Goal: Task Accomplishment & Management: Manage account settings

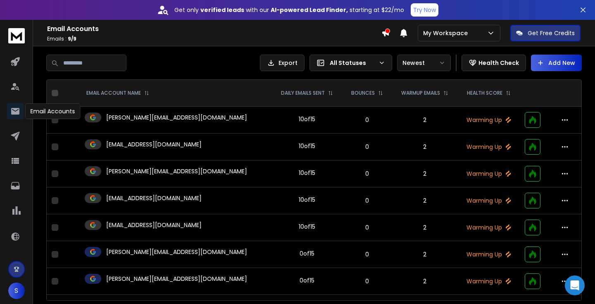
scroll to position [54, 0]
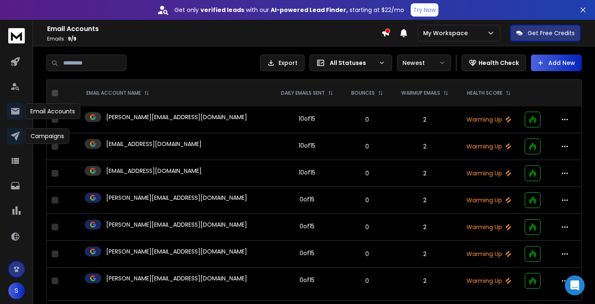
click at [14, 141] on link at bounding box center [15, 136] width 17 height 17
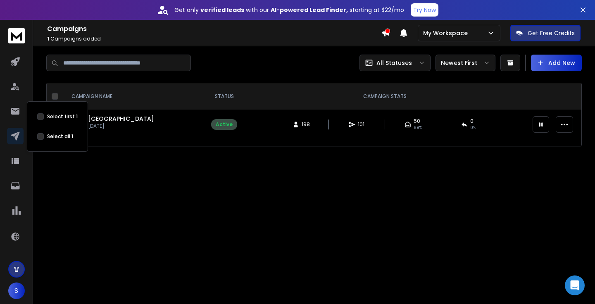
click at [56, 94] on button "Select first 1" at bounding box center [55, 96] width 7 height 7
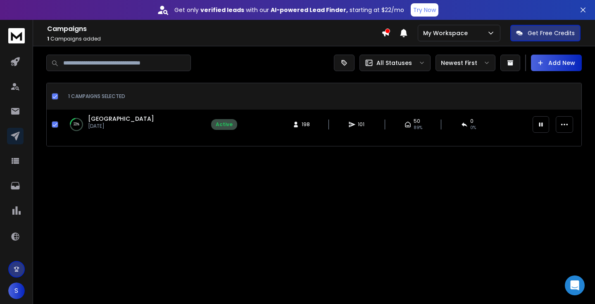
click at [566, 121] on icon "button" at bounding box center [564, 124] width 8 height 8
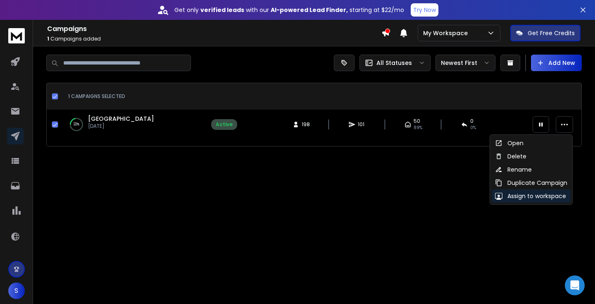
click at [354, 243] on div "Get only verified leads with our AI-powered Lead Finder, starting at $22/mo Try…" at bounding box center [297, 152] width 595 height 304
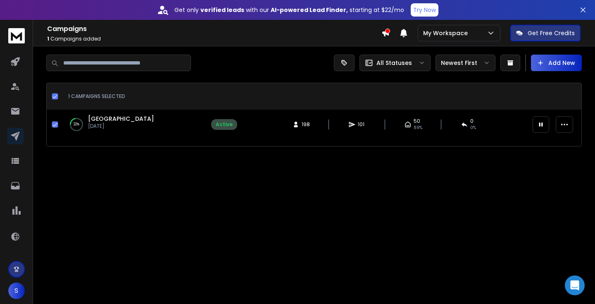
click at [568, 121] on icon "button" at bounding box center [564, 124] width 8 height 8
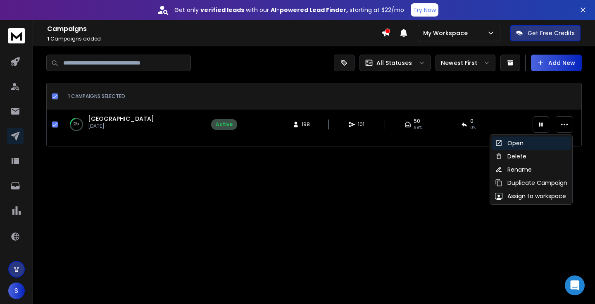
click at [518, 109] on th at bounding box center [384, 96] width 285 height 26
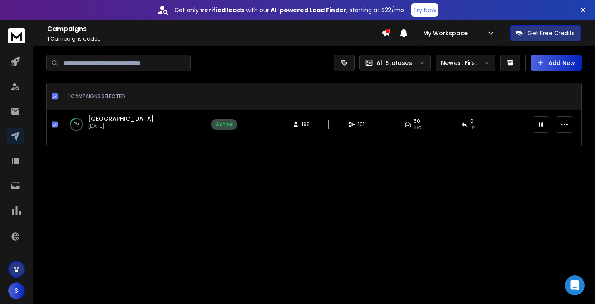
click at [540, 122] on icon at bounding box center [540, 124] width 7 height 7
click at [12, 110] on icon at bounding box center [15, 111] width 8 height 7
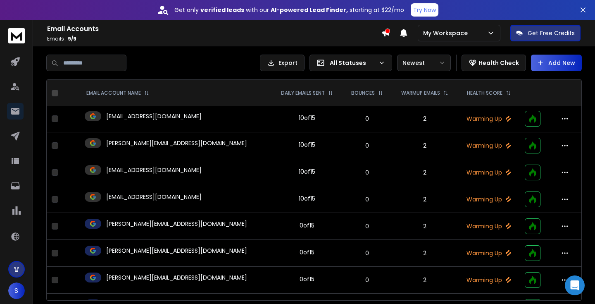
scroll to position [55, 0]
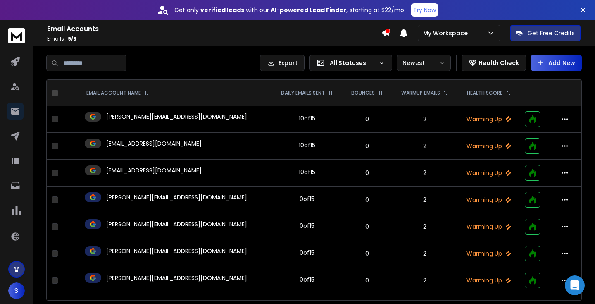
click at [243, 204] on td "[PERSON_NAME][EMAIL_ADDRESS][DOMAIN_NAME]" at bounding box center [176, 199] width 192 height 27
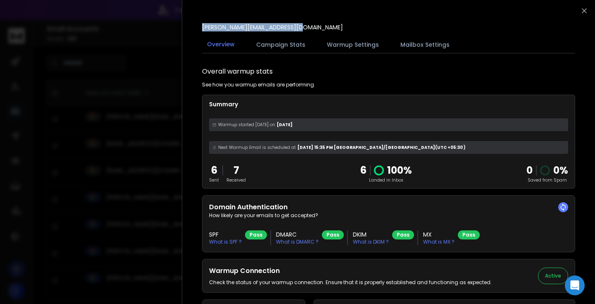
copy p "[PERSON_NAME][EMAIL_ADDRESS][DOMAIN_NAME]"
drag, startPoint x: 310, startPoint y: 28, endPoint x: 212, endPoint y: 20, distance: 98.6
click at [156, 74] on div at bounding box center [297, 152] width 595 height 304
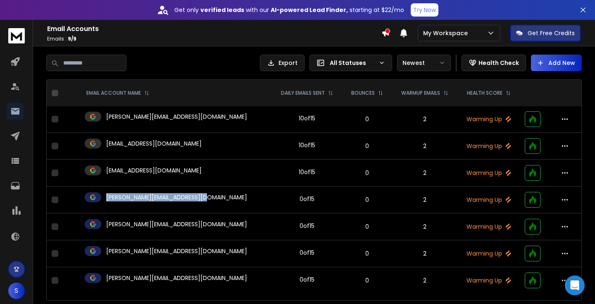
drag, startPoint x: 214, startPoint y: 197, endPoint x: 105, endPoint y: 198, distance: 108.3
click at [105, 198] on div "[PERSON_NAME][EMAIL_ADDRESS][DOMAIN_NAME]" at bounding box center [176, 197] width 182 height 10
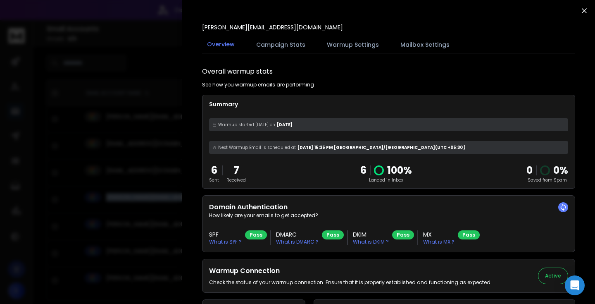
click at [580, 7] on icon "button" at bounding box center [584, 11] width 8 height 8
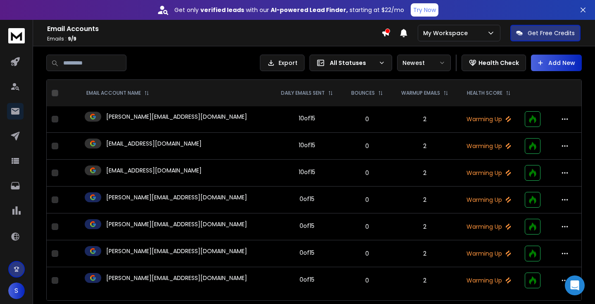
drag, startPoint x: 194, startPoint y: 251, endPoint x: 185, endPoint y: 251, distance: 8.7
click at [185, 251] on div "[PERSON_NAME][EMAIL_ADDRESS][DOMAIN_NAME]" at bounding box center [176, 251] width 182 height 10
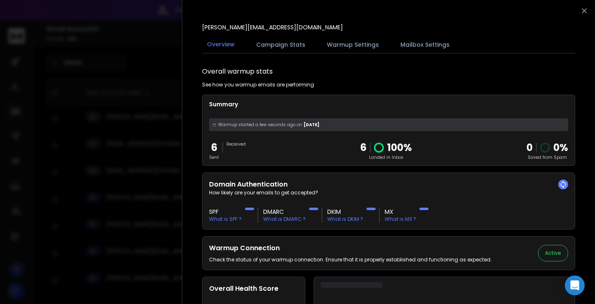
scroll to position [1, 0]
click at [123, 211] on div at bounding box center [297, 152] width 595 height 304
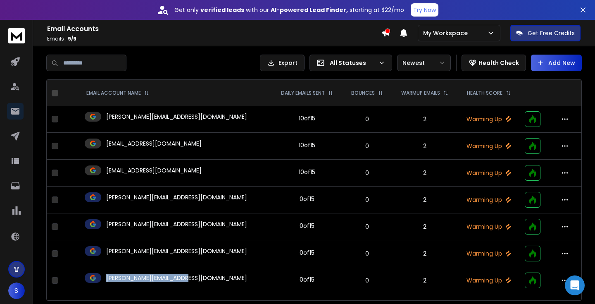
copy p "[PERSON_NAME][EMAIL_ADDRESS][DOMAIN_NAME]"
drag, startPoint x: 204, startPoint y: 275, endPoint x: 115, endPoint y: 273, distance: 89.3
click at [115, 273] on div "[PERSON_NAME][EMAIL_ADDRESS][DOMAIN_NAME]" at bounding box center [176, 278] width 182 height 10
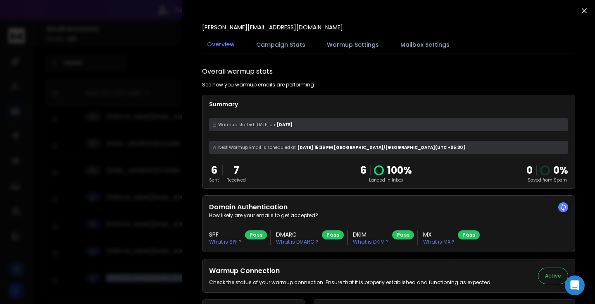
click at [583, 10] on icon "button" at bounding box center [584, 11] width 8 height 8
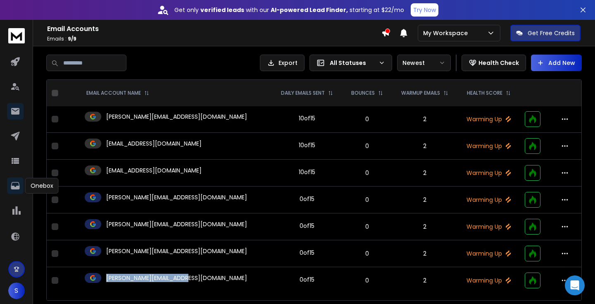
click at [16, 188] on icon at bounding box center [15, 185] width 9 height 7
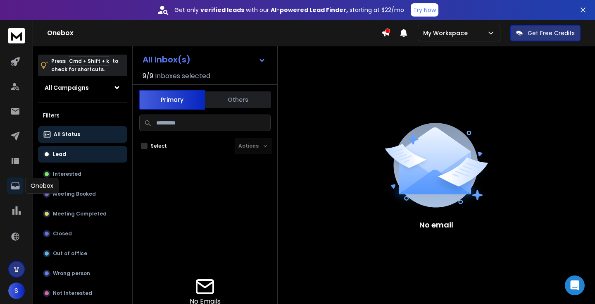
click at [67, 156] on button "Lead" at bounding box center [82, 154] width 89 height 17
click at [71, 174] on p "Interested" at bounding box center [67, 174] width 29 height 7
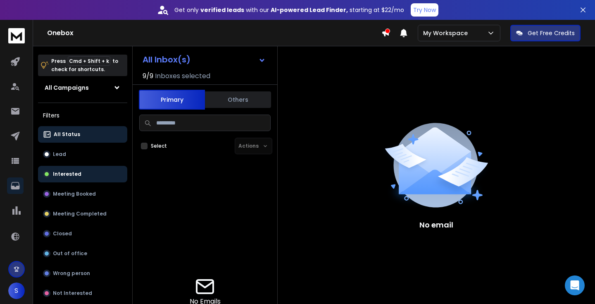
click at [79, 134] on button "All Status" at bounding box center [82, 134] width 89 height 17
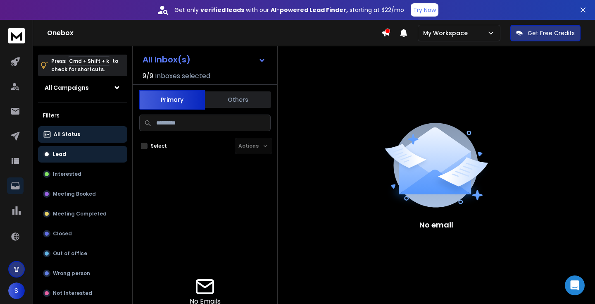
click at [79, 156] on button "Lead" at bounding box center [82, 154] width 89 height 17
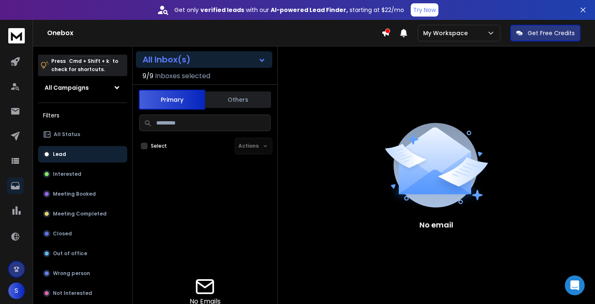
click at [255, 63] on button "All Inbox(s)" at bounding box center [204, 59] width 136 height 17
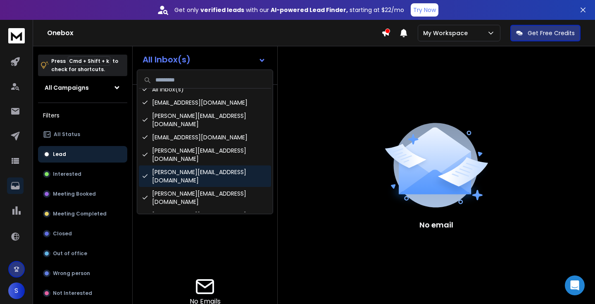
scroll to position [12, 0]
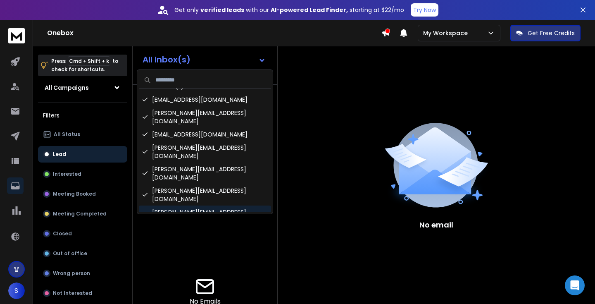
click at [225, 205] on div "[PERSON_NAME][EMAIL_ADDRESS][DOMAIN_NAME]" at bounding box center [205, 215] width 132 height 21
click at [212, 252] on div "No Emails" at bounding box center [205, 291] width 31 height 192
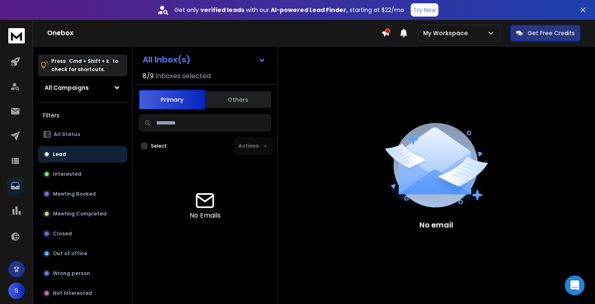
scroll to position [0, 0]
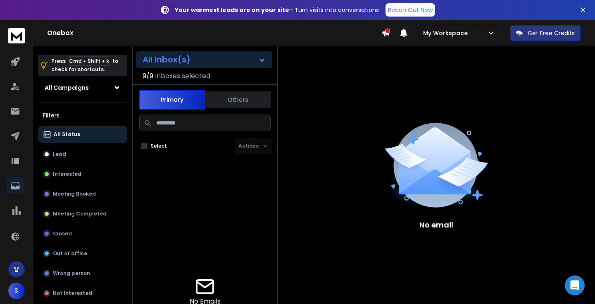
click at [247, 61] on button "All Inbox(s)" at bounding box center [204, 59] width 136 height 17
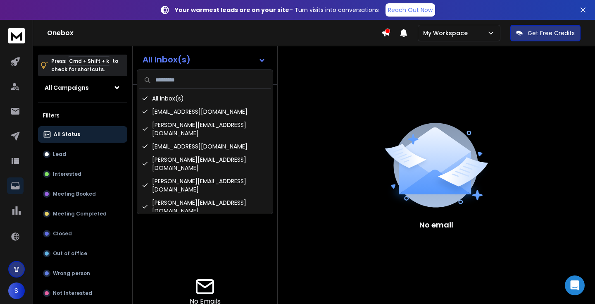
click at [199, 217] on div "[PERSON_NAME][EMAIL_ADDRESS][DOMAIN_NAME]" at bounding box center [205, 227] width 132 height 21
click at [212, 244] on div "No Emails" at bounding box center [205, 291] width 31 height 192
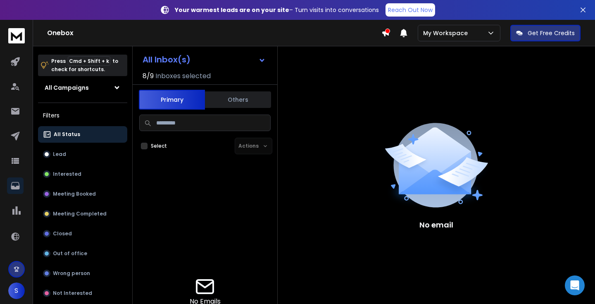
scroll to position [86, 0]
click at [14, 153] on link at bounding box center [15, 160] width 17 height 17
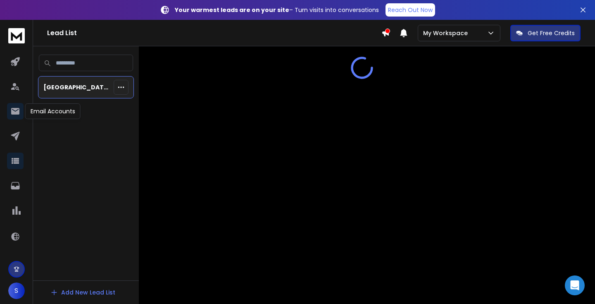
click at [14, 108] on icon at bounding box center [15, 111] width 8 height 7
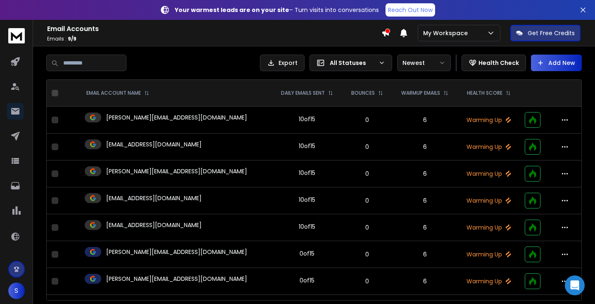
click at [167, 277] on p "[PERSON_NAME][EMAIL_ADDRESS][DOMAIN_NAME]" at bounding box center [176, 278] width 141 height 8
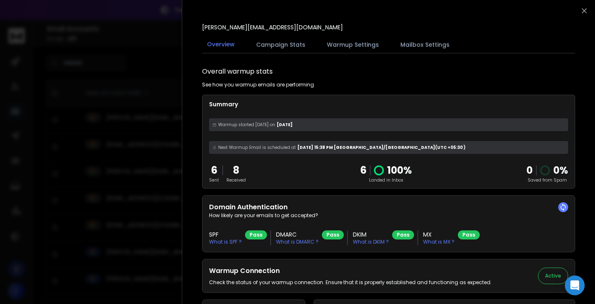
click at [576, 10] on div "Multi Select Table Sheet swatantra.k@whatbytes.info Overview Campaign Stats War…" at bounding box center [388, 152] width 413 height 304
click at [580, 10] on icon "button" at bounding box center [584, 11] width 8 height 8
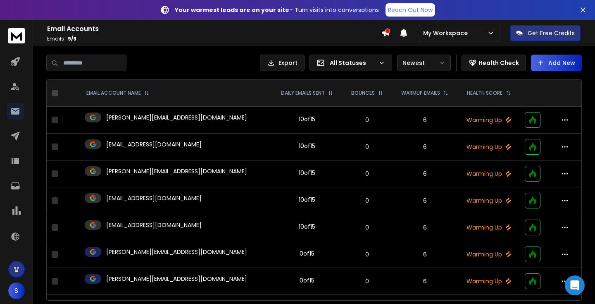
scroll to position [55, 0]
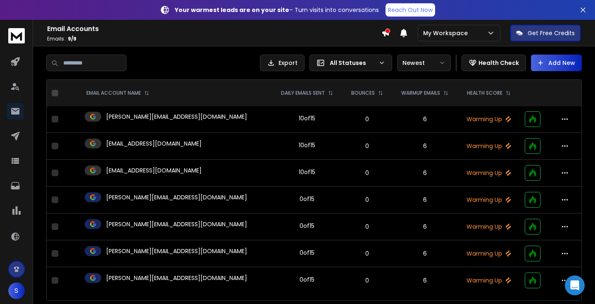
click at [161, 277] on p "[PERSON_NAME][EMAIL_ADDRESS][DOMAIN_NAME]" at bounding box center [176, 278] width 141 height 8
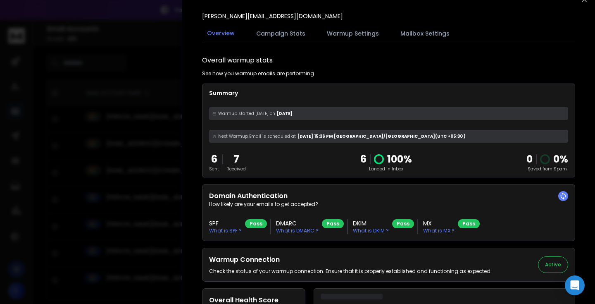
scroll to position [12, 0]
click at [176, 136] on div at bounding box center [297, 152] width 595 height 304
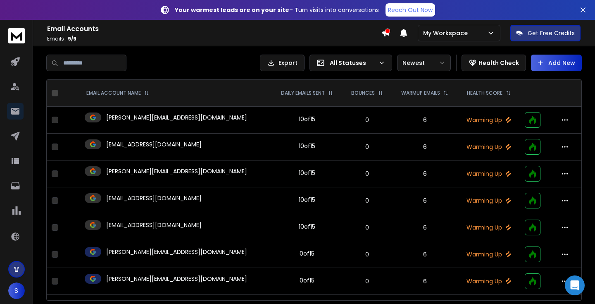
scroll to position [55, 0]
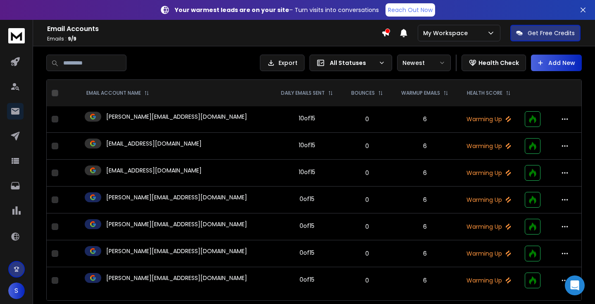
click at [159, 223] on p "[PERSON_NAME][EMAIL_ADDRESS][DOMAIN_NAME]" at bounding box center [176, 224] width 141 height 8
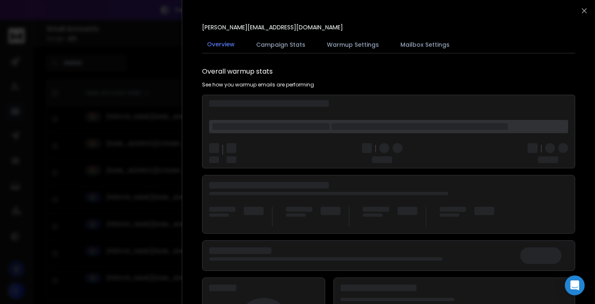
click at [136, 189] on div at bounding box center [297, 152] width 595 height 304
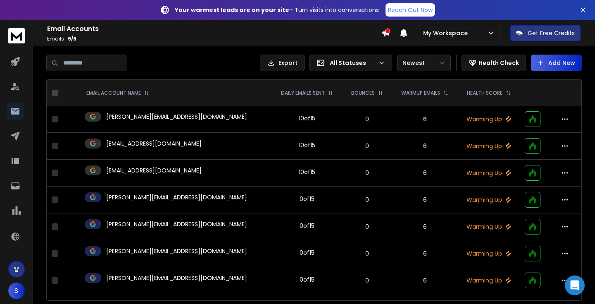
click at [145, 278] on p "[PERSON_NAME][EMAIL_ADDRESS][DOMAIN_NAME]" at bounding box center [176, 278] width 141 height 8
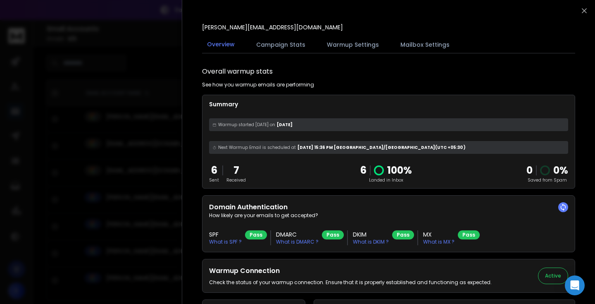
click at [426, 47] on button "Mailbox Settings" at bounding box center [424, 45] width 59 height 18
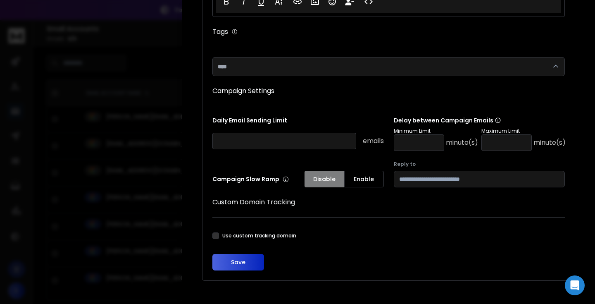
scroll to position [0, 0]
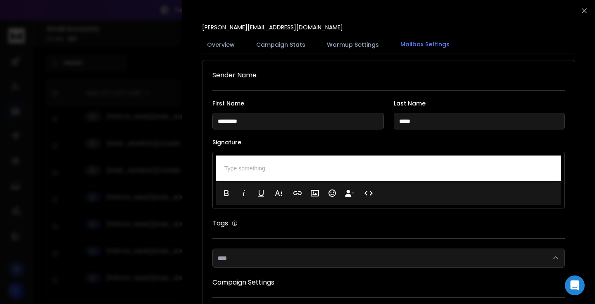
click at [221, 45] on button "Overview" at bounding box center [221, 45] width 38 height 18
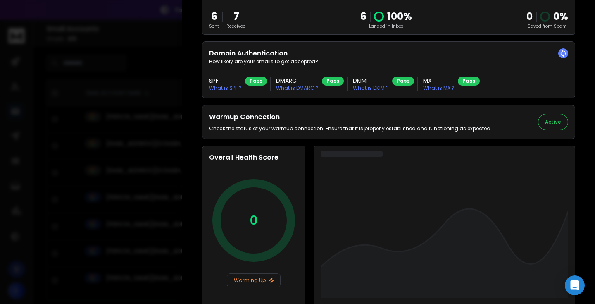
scroll to position [370, 0]
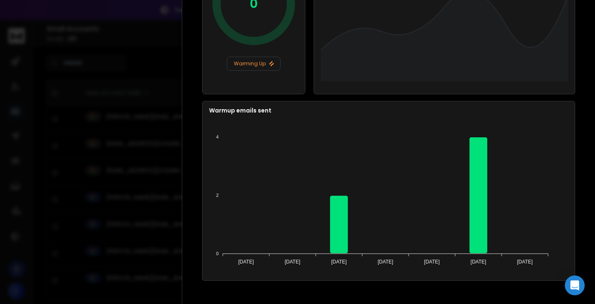
click at [544, 37] on icon at bounding box center [444, 21] width 247 height 58
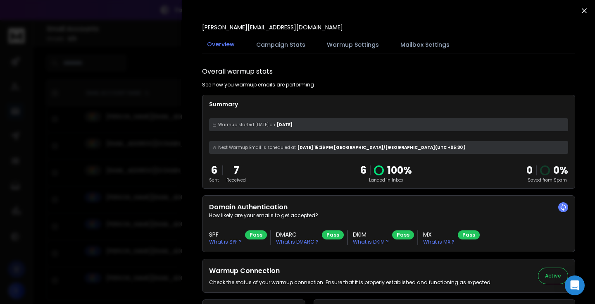
click at [581, 14] on icon "button" at bounding box center [584, 11] width 8 height 8
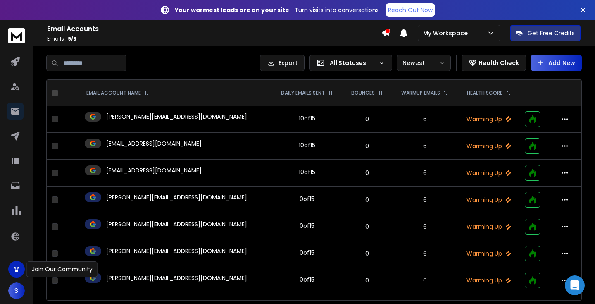
scroll to position [5, 0]
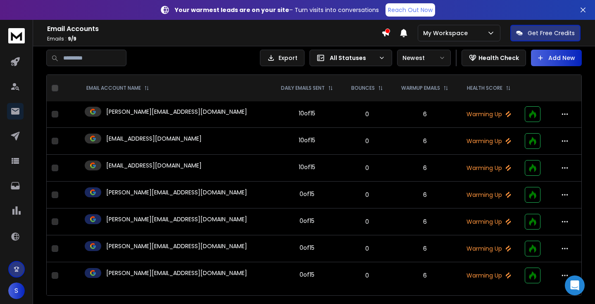
click at [18, 169] on div at bounding box center [16, 162] width 19 height 20
click at [19, 182] on icon at bounding box center [15, 186] width 10 height 10
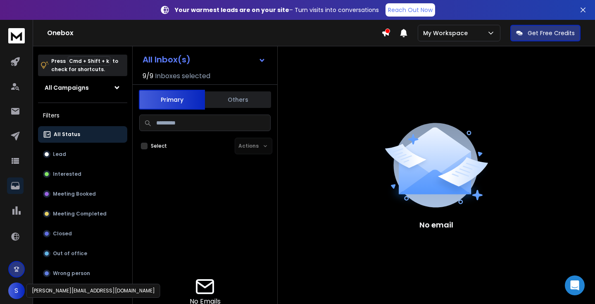
click at [17, 292] on span "S" at bounding box center [16, 290] width 17 height 17
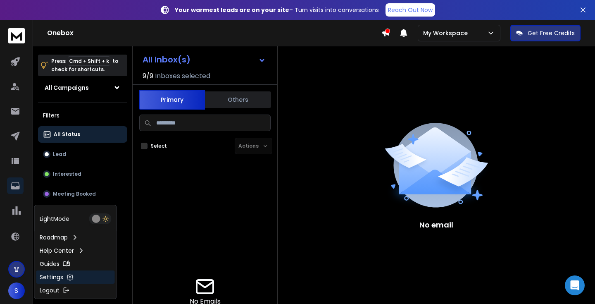
click at [83, 276] on div "Settings" at bounding box center [75, 276] width 79 height 13
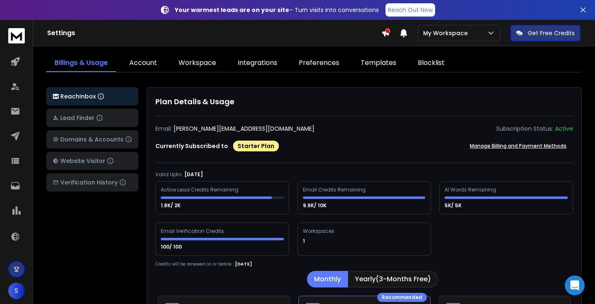
click at [107, 140] on button "Domains & Accounts" at bounding box center [92, 139] width 92 height 18
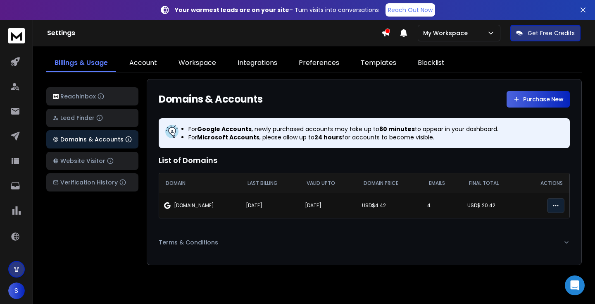
click at [560, 202] on button "button" at bounding box center [555, 205] width 17 height 15
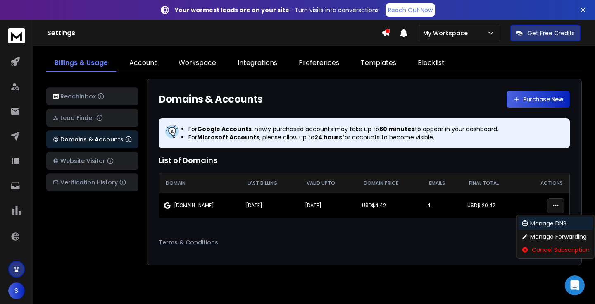
click at [546, 222] on div "Manage DNS" at bounding box center [544, 223] width 45 height 8
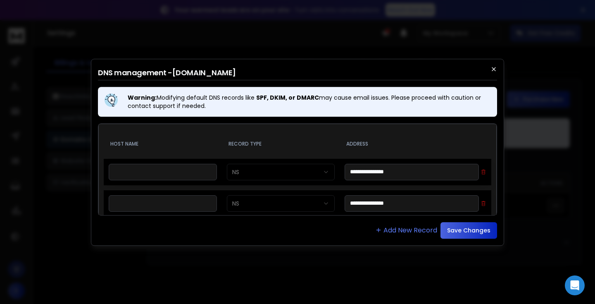
click at [496, 69] on icon "button" at bounding box center [493, 69] width 7 height 7
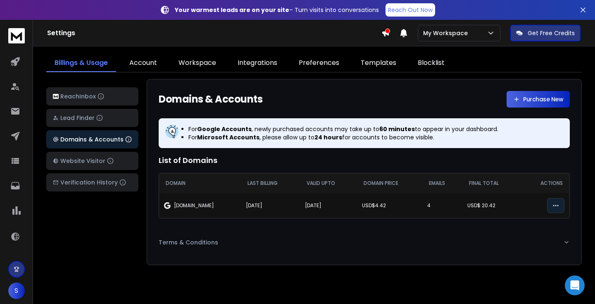
click at [557, 202] on button "button" at bounding box center [555, 205] width 17 height 15
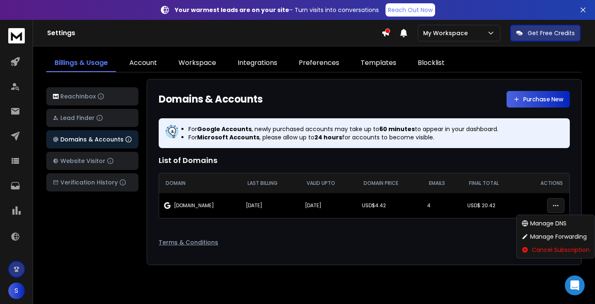
click at [434, 235] on button "Terms & Conditions" at bounding box center [364, 241] width 411 height 21
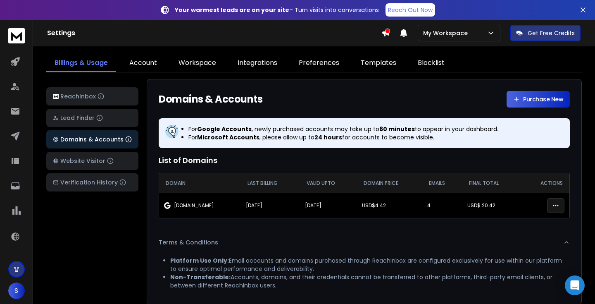
click at [113, 98] on button "ReachInbox" at bounding box center [92, 96] width 92 height 18
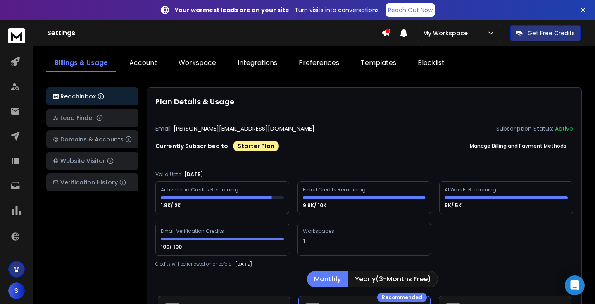
click at [212, 60] on link "Workspace" at bounding box center [197, 63] width 54 height 17
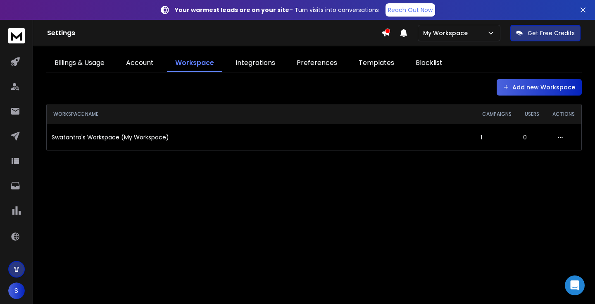
click at [268, 62] on link "Integrations" at bounding box center [255, 63] width 56 height 17
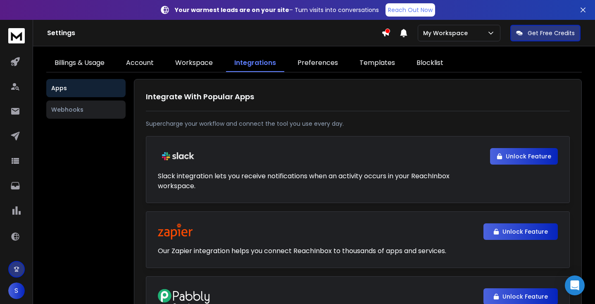
click at [331, 61] on link "Preferences" at bounding box center [317, 63] width 57 height 17
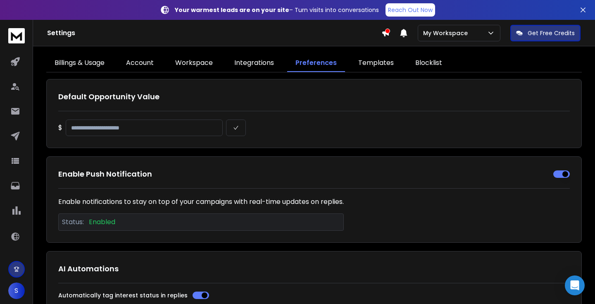
click at [386, 68] on link "Templates" at bounding box center [376, 63] width 52 height 17
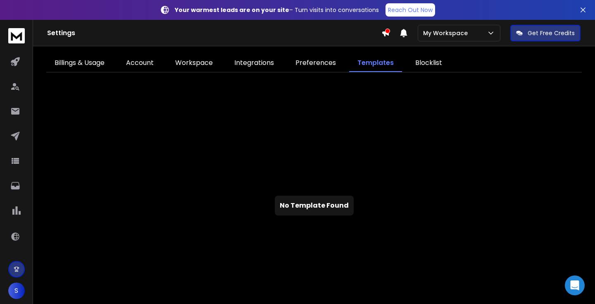
click at [82, 63] on link "Billings & Usage" at bounding box center [79, 63] width 67 height 17
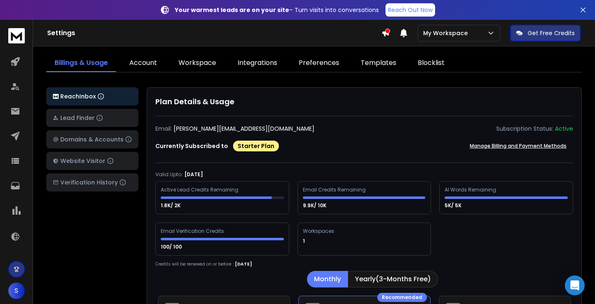
click at [105, 138] on button "Domains & Accounts" at bounding box center [92, 139] width 92 height 18
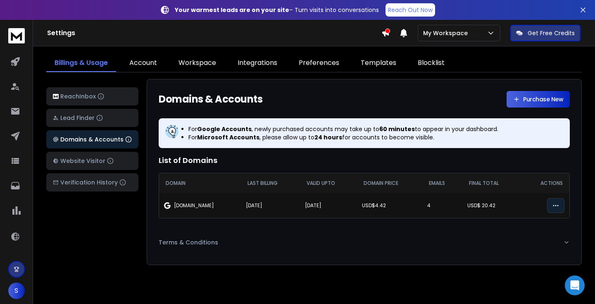
click at [559, 208] on icon "button" at bounding box center [555, 205] width 7 height 7
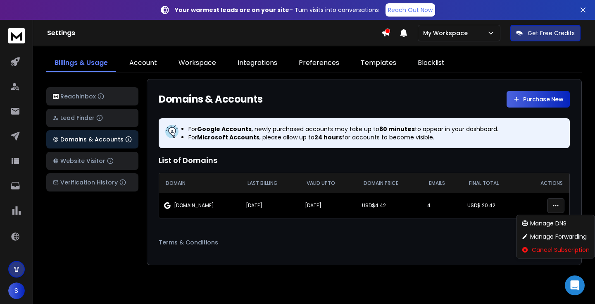
click at [463, 230] on div at bounding box center [364, 224] width 411 height 13
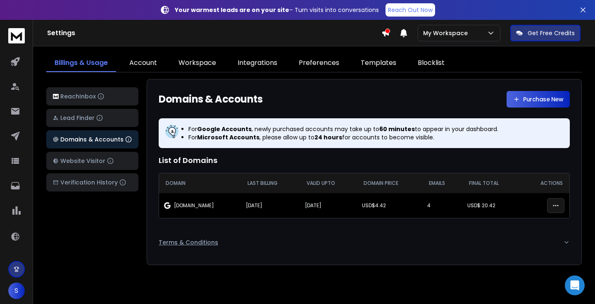
click at [566, 242] on icon "button" at bounding box center [566, 242] width 7 height 7
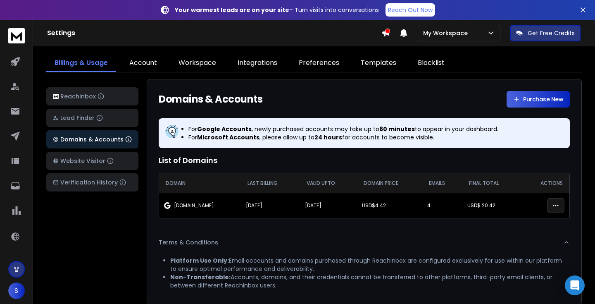
scroll to position [34, 0]
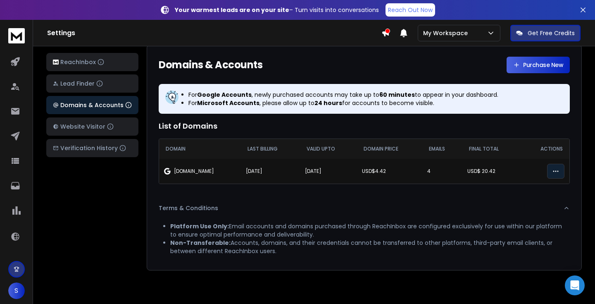
click at [557, 164] on button "button" at bounding box center [555, 171] width 17 height 15
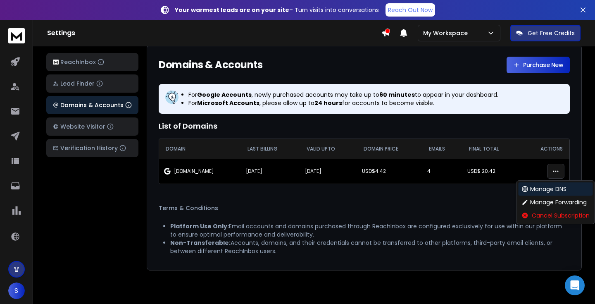
click at [542, 189] on div "Manage DNS" at bounding box center [544, 189] width 45 height 8
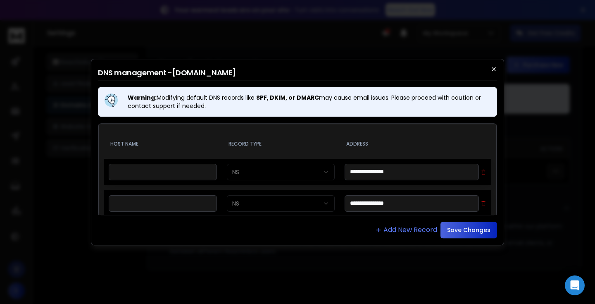
click at [495, 71] on icon "button" at bounding box center [493, 68] width 3 height 3
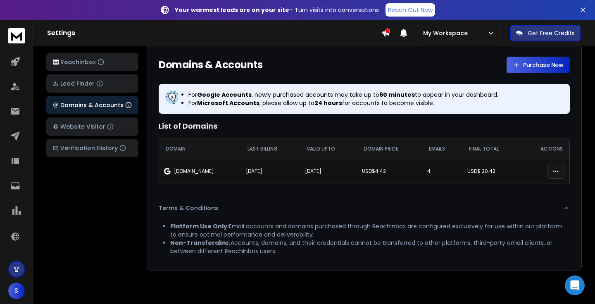
scroll to position [0, 0]
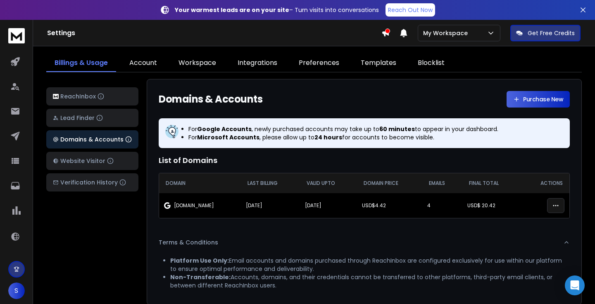
click at [147, 63] on link "Account" at bounding box center [143, 63] width 44 height 17
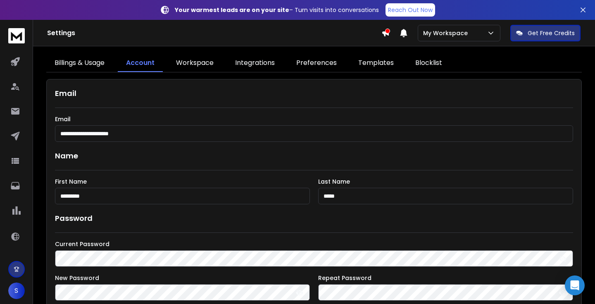
click at [206, 64] on link "Workspace" at bounding box center [195, 63] width 54 height 17
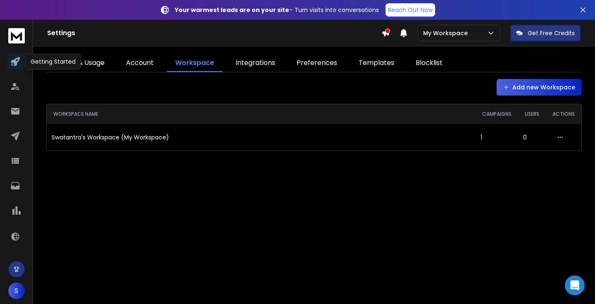
click at [14, 66] on icon at bounding box center [15, 62] width 10 height 10
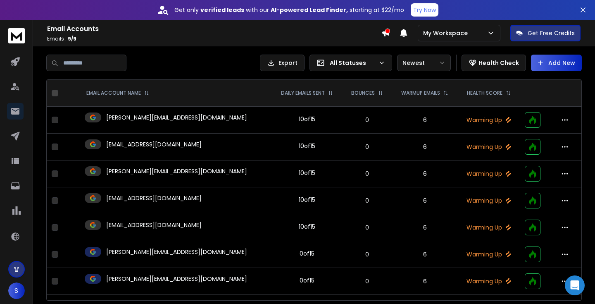
scroll to position [55, 0]
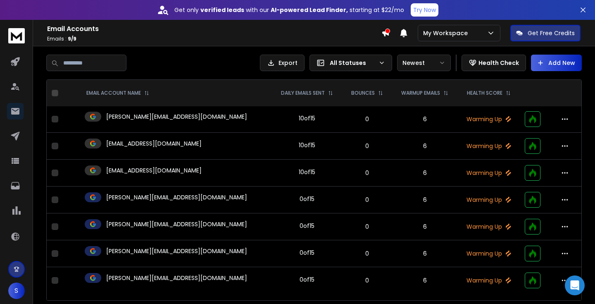
click at [561, 281] on icon at bounding box center [564, 279] width 7 height 7
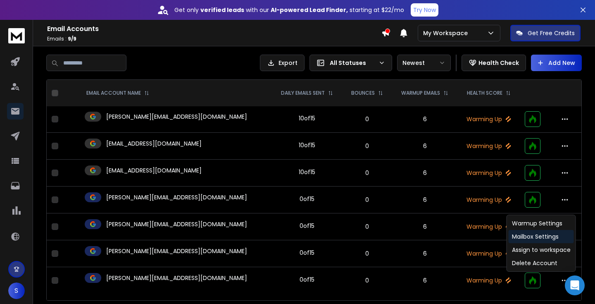
click at [544, 232] on div "Mailbox Settings" at bounding box center [541, 236] width 65 height 13
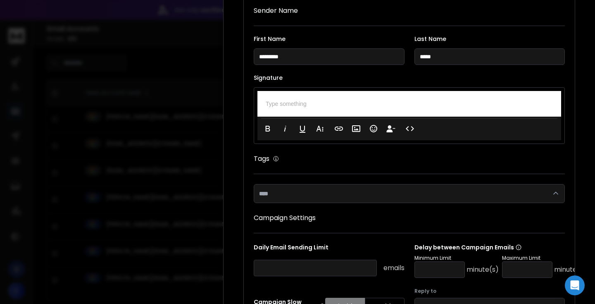
scroll to position [0, 0]
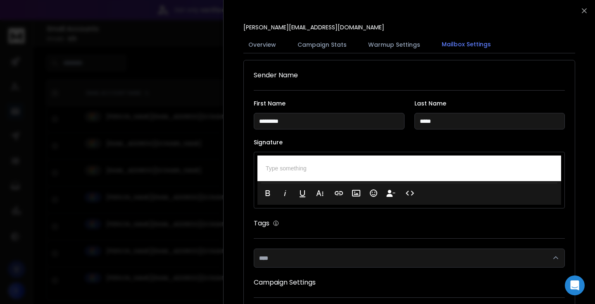
click at [309, 49] on button "Campaign Stats" at bounding box center [322, 45] width 59 height 18
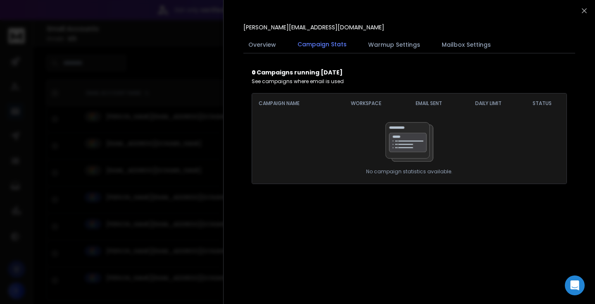
click at [384, 39] on button "Warmup Settings" at bounding box center [394, 45] width 62 height 18
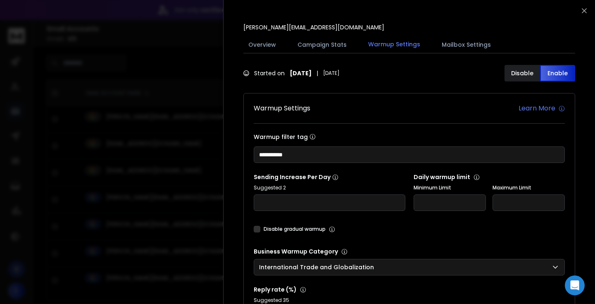
click at [466, 50] on button "Mailbox Settings" at bounding box center [466, 45] width 59 height 18
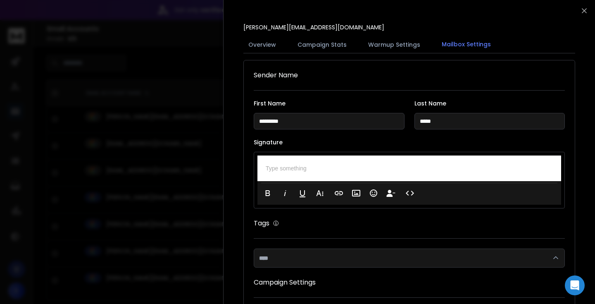
click at [398, 175] on div at bounding box center [409, 168] width 304 height 26
click at [583, 289] on div "Open Intercom Messenger" at bounding box center [575, 285] width 22 height 22
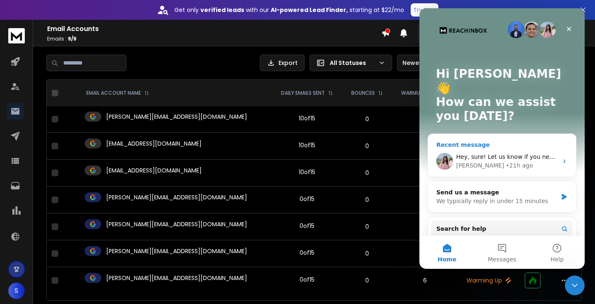
click at [510, 161] on div "[PERSON_NAME] • 21h ago" at bounding box center [507, 165] width 102 height 9
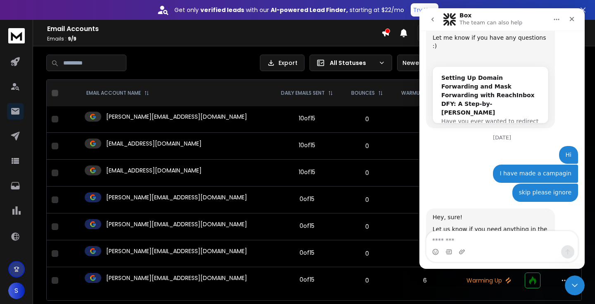
scroll to position [927, 0]
type textarea "**********"
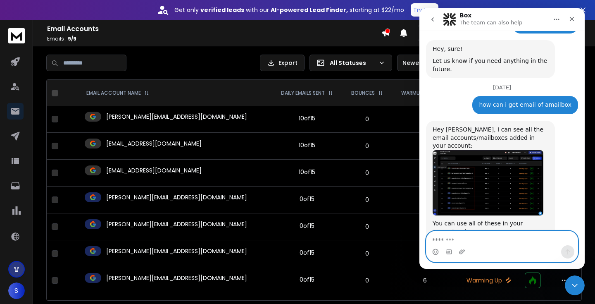
scroll to position [1101, 0]
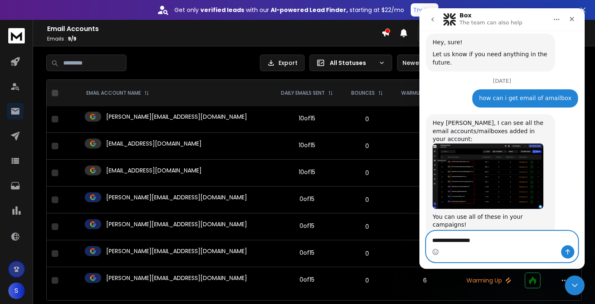
type textarea "**********"
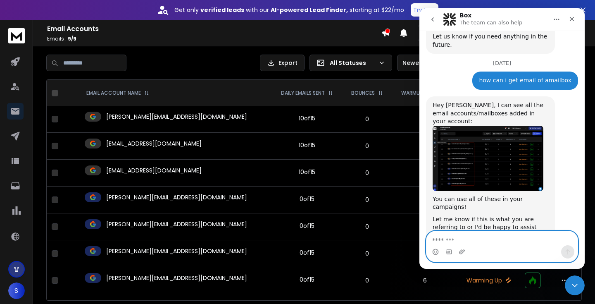
scroll to position [1125, 0]
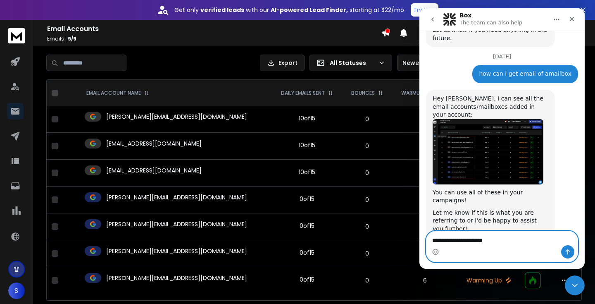
type textarea "**********"
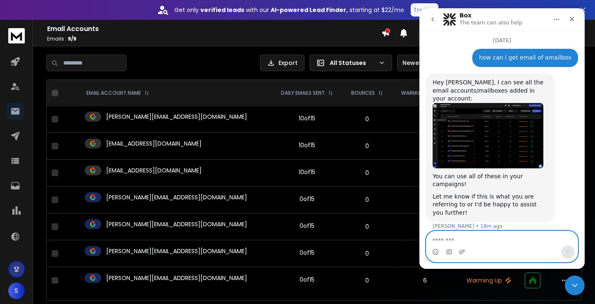
scroll to position [1144, 0]
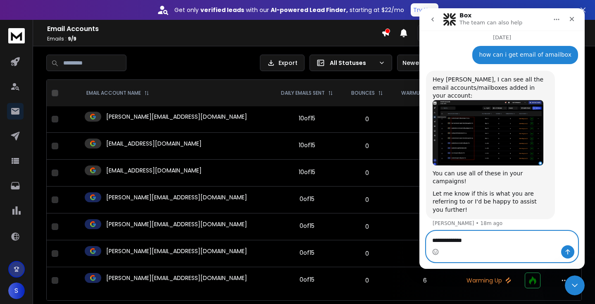
type textarea "**********"
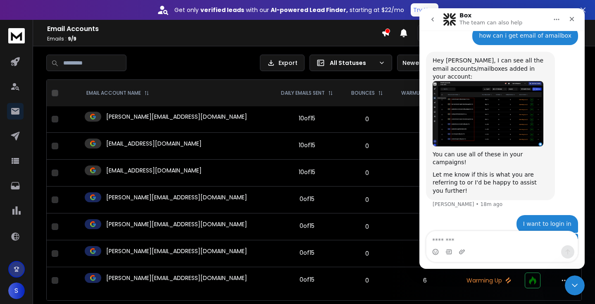
click at [34, 230] on div "Export All Statuses Newest Health Check Add New EMAIL ACCOUNT NAME DAILY EMAILS…" at bounding box center [314, 177] width 562 height 262
click at [572, 284] on icon "Close Intercom Messenger" at bounding box center [574, 284] width 10 height 10
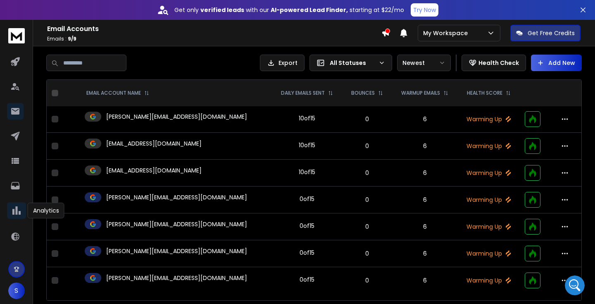
click at [24, 210] on link at bounding box center [16, 210] width 19 height 19
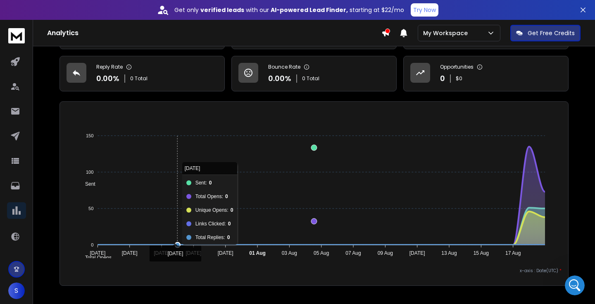
scroll to position [68, 0]
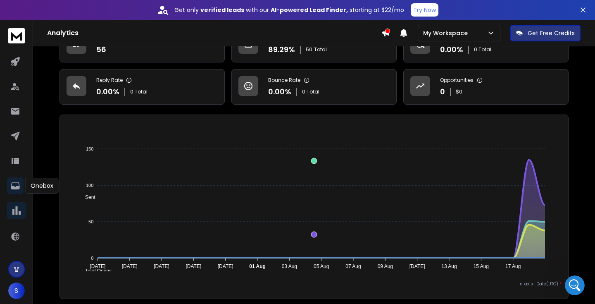
click at [17, 185] on icon at bounding box center [15, 186] width 10 height 10
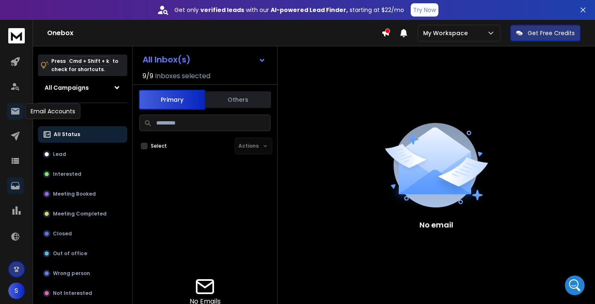
click at [14, 113] on icon at bounding box center [15, 111] width 8 height 7
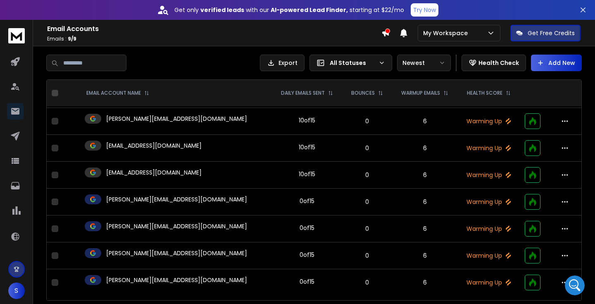
scroll to position [55, 0]
